Goal: Task Accomplishment & Management: Manage account settings

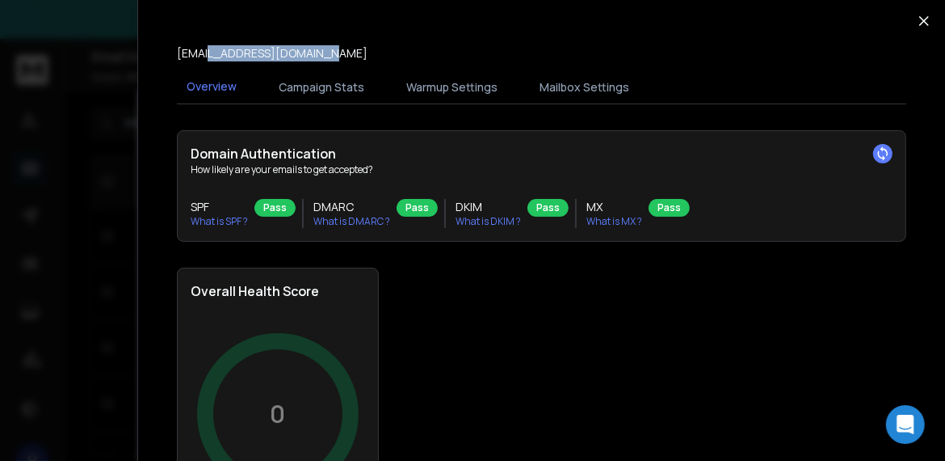
click at [930, 18] on icon "button" at bounding box center [924, 21] width 16 height 16
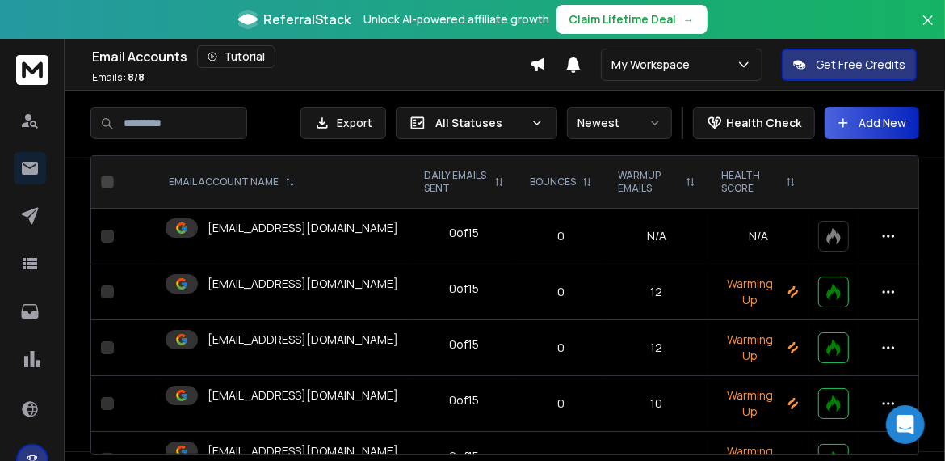
click at [228, 218] on div "[EMAIL_ADDRESS][DOMAIN_NAME]" at bounding box center [282, 227] width 233 height 19
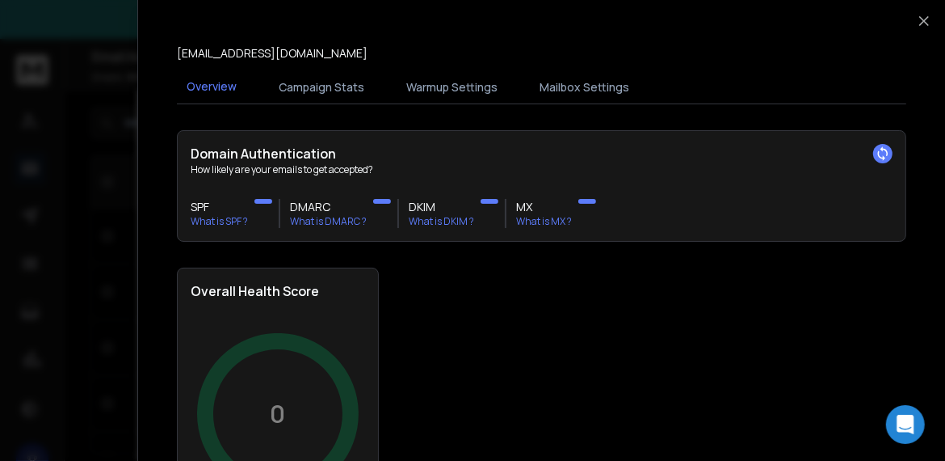
click at [65, 82] on div at bounding box center [472, 230] width 945 height 461
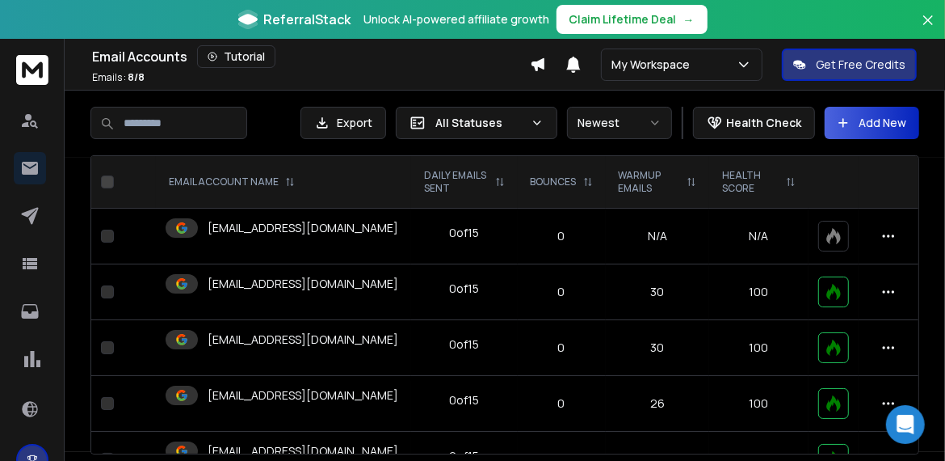
click at [843, 221] on div at bounding box center [834, 236] width 31 height 31
click at [827, 228] on icon at bounding box center [834, 236] width 14 height 16
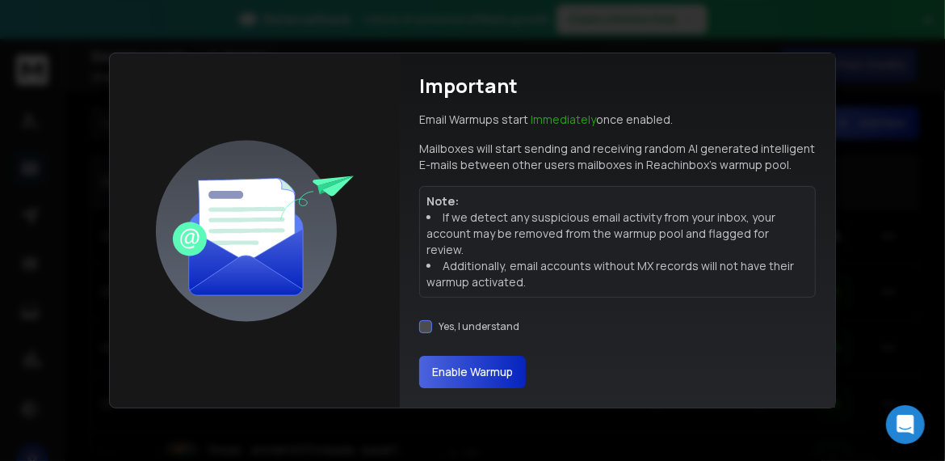
click at [448, 320] on label "Yes, I understand" at bounding box center [479, 326] width 81 height 13
click at [459, 356] on button "Enable Warmup" at bounding box center [472, 372] width 107 height 32
click at [465, 310] on div "Yes, I understand Required" at bounding box center [502, 326] width 166 height 32
click at [420, 320] on button "Yes, I understand" at bounding box center [425, 326] width 13 height 13
click at [446, 356] on button "Enable Warmup" at bounding box center [472, 372] width 107 height 32
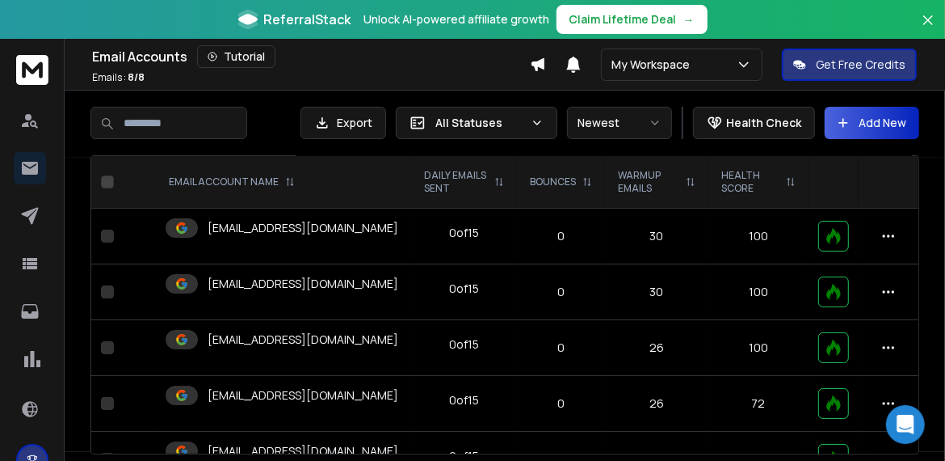
scroll to position [91, 0]
